Goal: Task Accomplishment & Management: Use online tool/utility

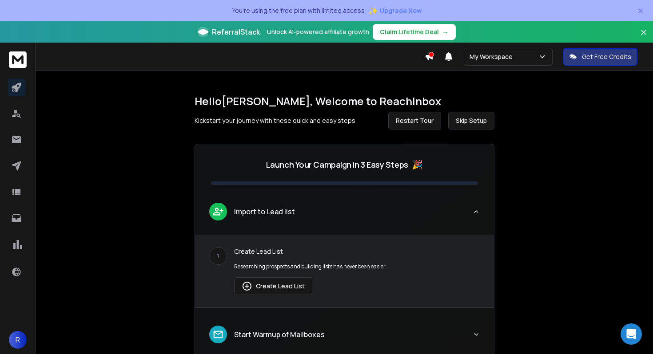
click at [545, 134] on div "Hello [PERSON_NAME] , Welcome to ReachInbox Kickstart your journey with these q…" at bounding box center [344, 251] width 589 height 343
click at [543, 163] on div "Hello [PERSON_NAME] , Welcome to ReachInbox Kickstart your journey with these q…" at bounding box center [344, 251] width 589 height 343
click at [638, 10] on icon "Close notification" at bounding box center [640, 10] width 7 height 7
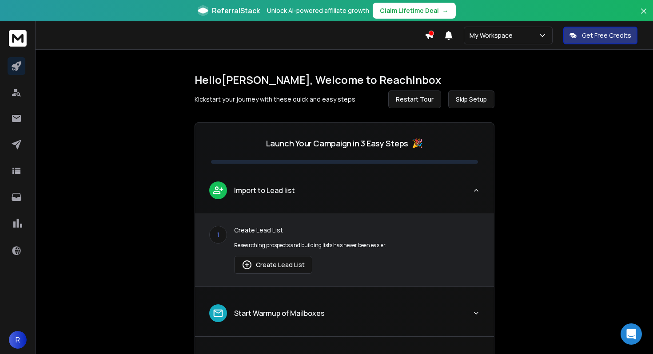
click at [644, 11] on icon "Close banner" at bounding box center [643, 11] width 8 height 8
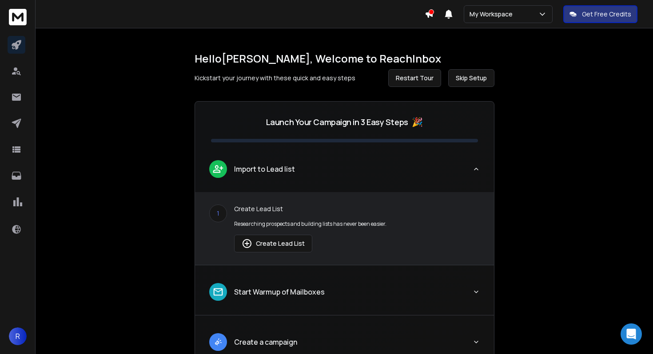
click at [555, 177] on div "Hello [PERSON_NAME] , Welcome to ReachInbox Kickstart your journey with these q…" at bounding box center [344, 208] width 589 height 343
click at [477, 166] on icon "button" at bounding box center [475, 169] width 7 height 7
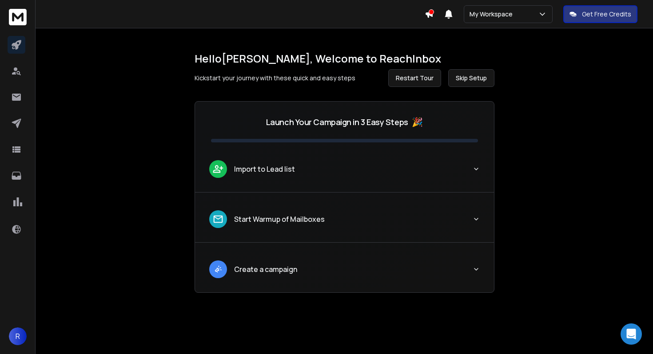
click at [477, 168] on icon "button" at bounding box center [476, 169] width 4 height 2
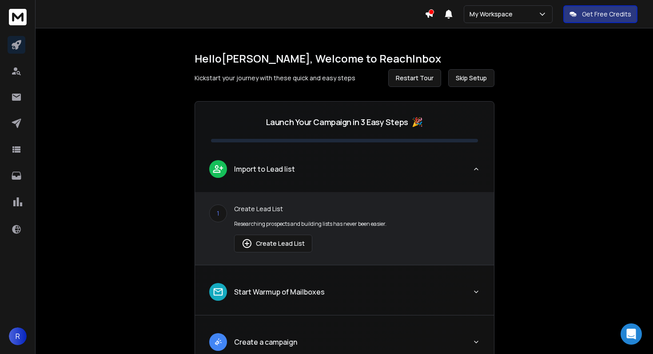
click at [478, 294] on icon "button" at bounding box center [475, 292] width 7 height 7
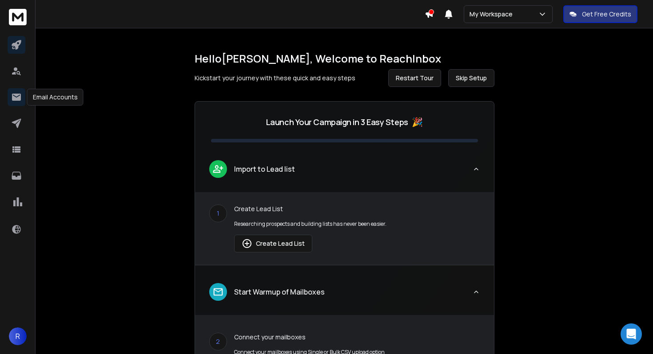
click at [16, 99] on icon at bounding box center [16, 97] width 9 height 7
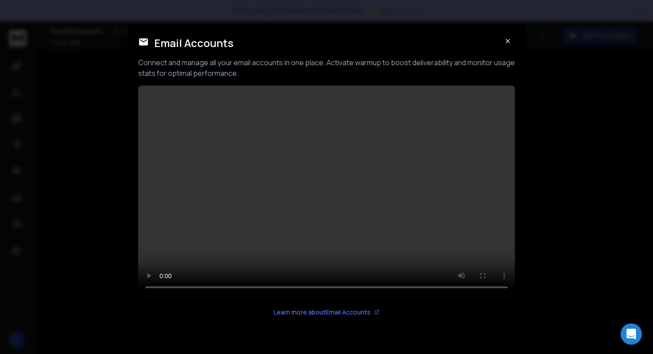
click at [503, 53] on div "Email Accounts" at bounding box center [326, 41] width 398 height 34
click at [511, 41] on icon at bounding box center [507, 41] width 7 height 7
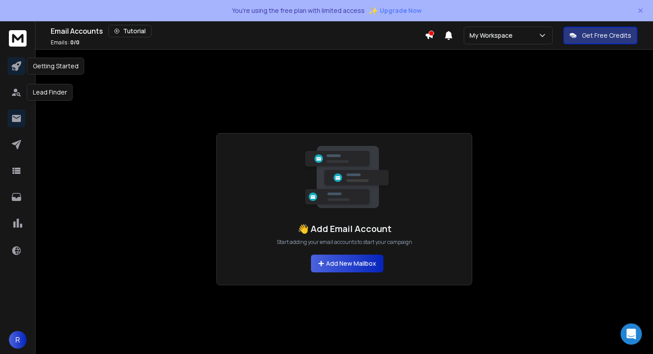
click at [20, 70] on icon at bounding box center [16, 66] width 11 height 11
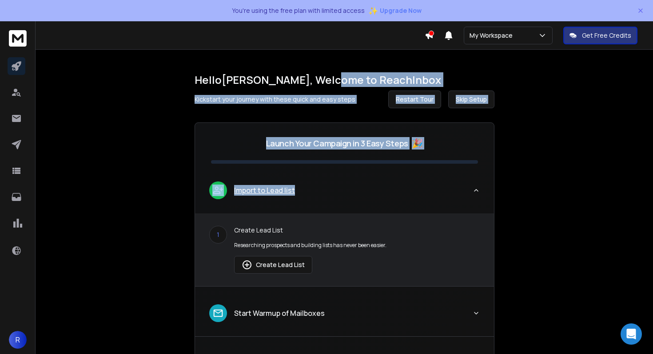
drag, startPoint x: 275, startPoint y: 86, endPoint x: 428, endPoint y: 181, distance: 179.5
click at [428, 181] on div "Hello [PERSON_NAME] , Welcome to ReachInbox Kickstart your journey with these q…" at bounding box center [344, 230] width 589 height 343
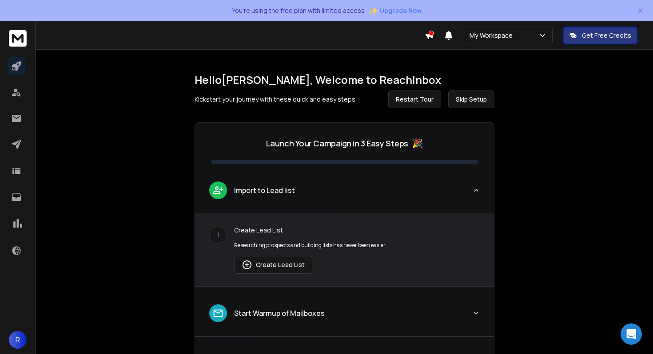
click at [523, 223] on div "Hello [PERSON_NAME] , Welcome to ReachInbox Kickstart your journey with these q…" at bounding box center [344, 230] width 589 height 343
